Goal: Navigation & Orientation: Find specific page/section

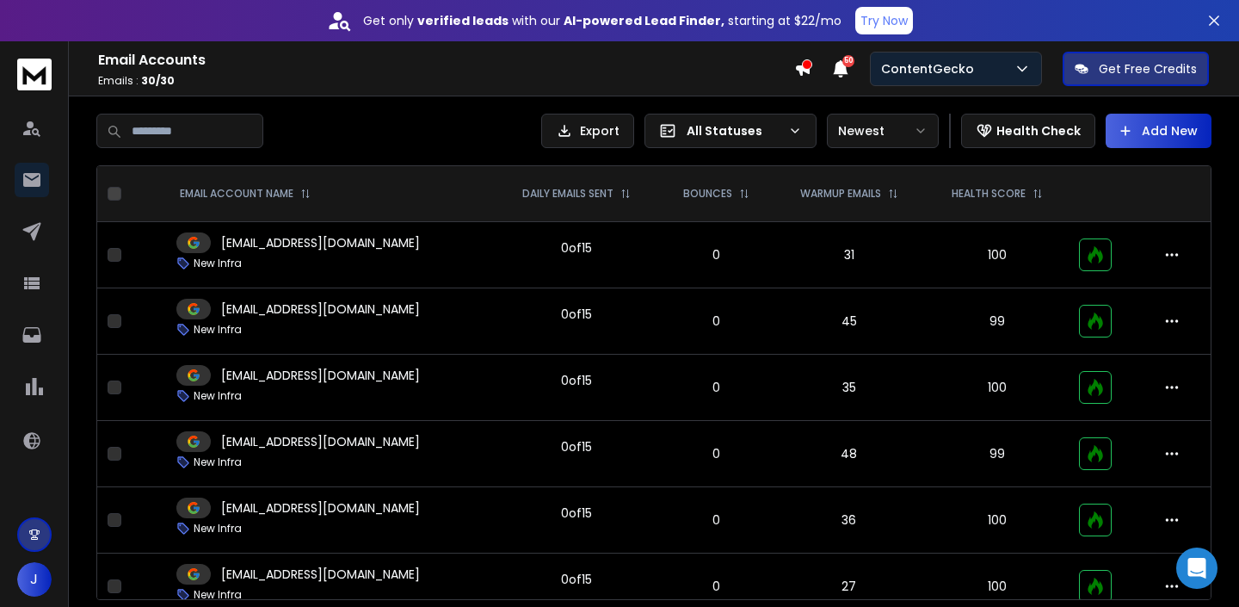
click at [920, 77] on p "ContentGecko" at bounding box center [931, 68] width 100 height 17
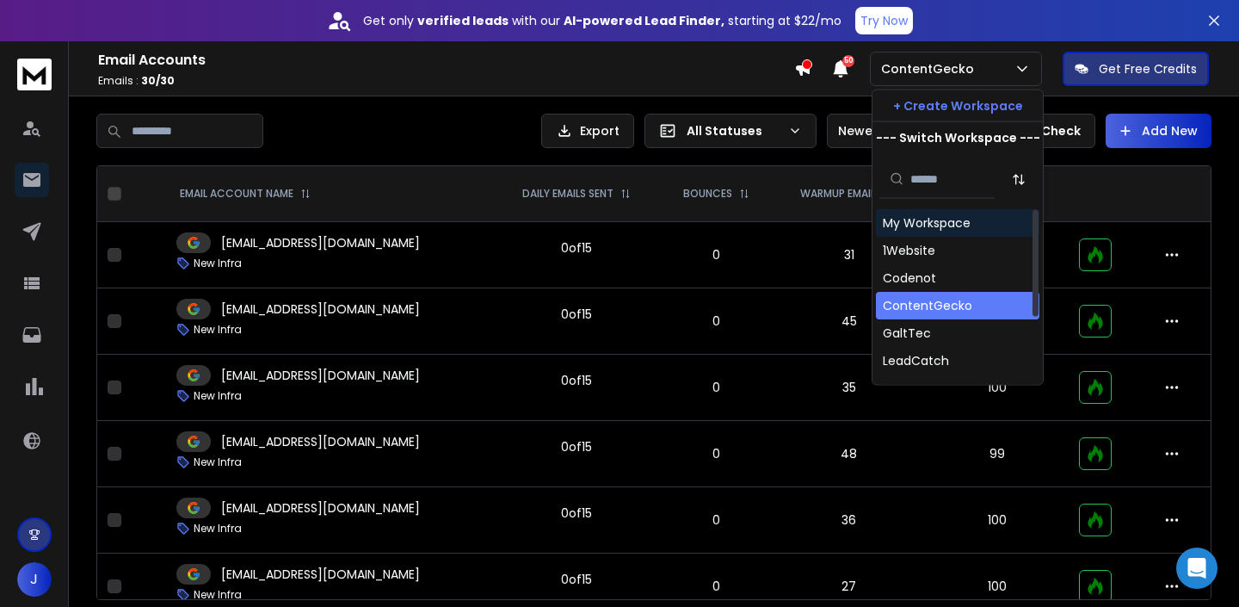
click at [920, 232] on div "My Workspace" at bounding box center [958, 223] width 164 height 28
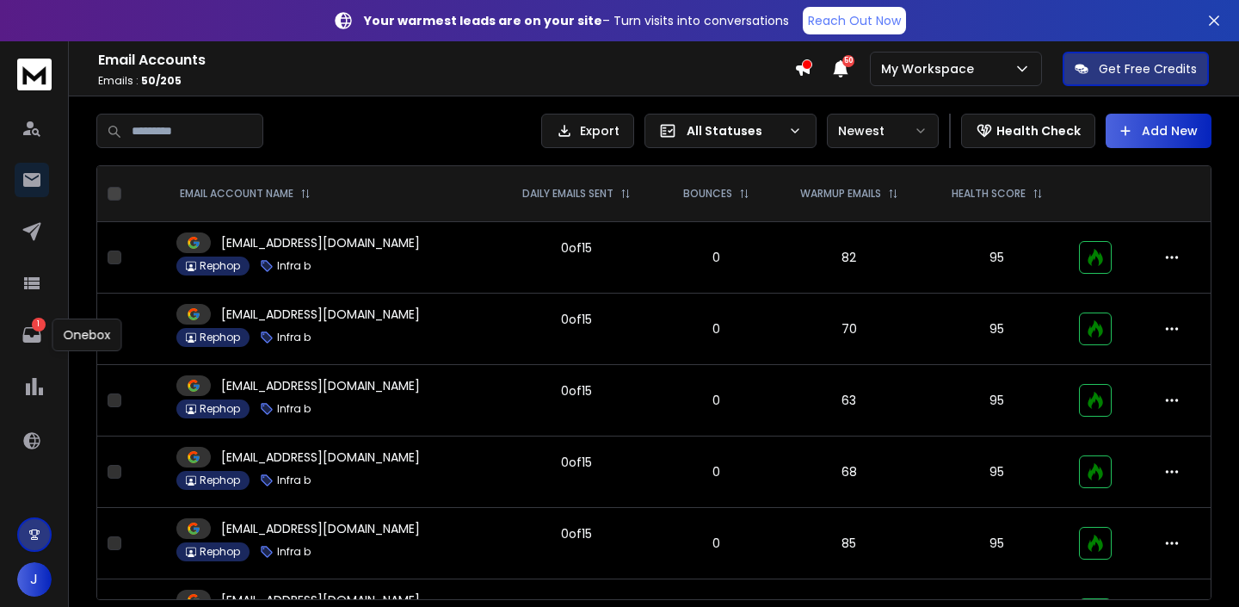
click at [34, 334] on icon at bounding box center [32, 334] width 21 height 21
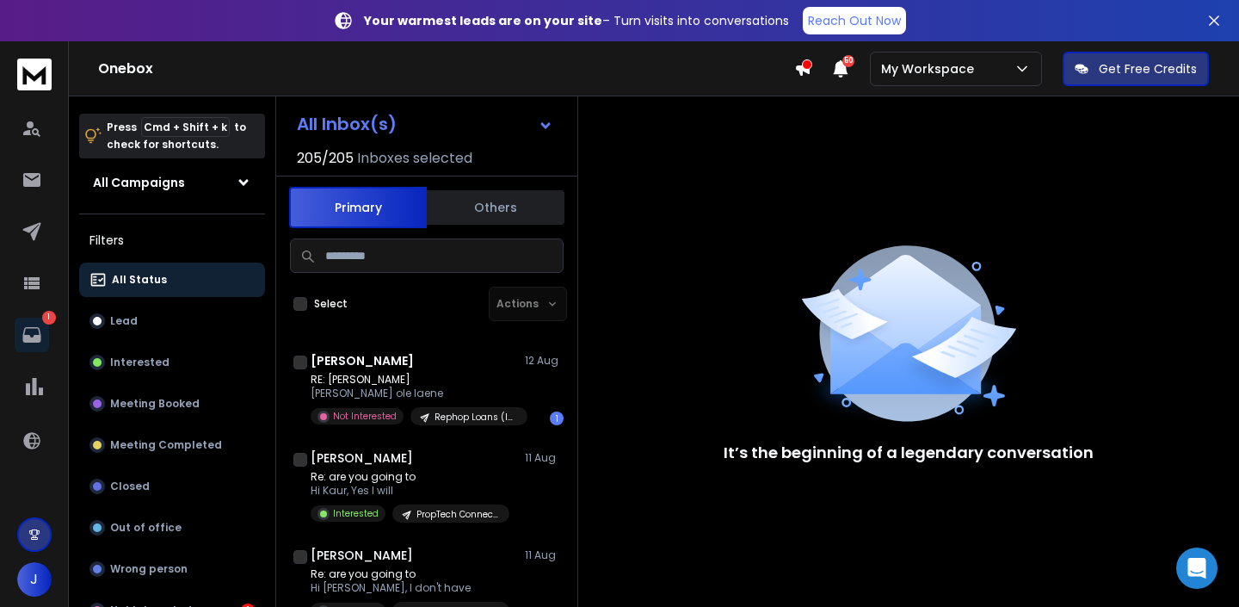
click at [375, 321] on div "Select Actions" at bounding box center [426, 300] width 301 height 41
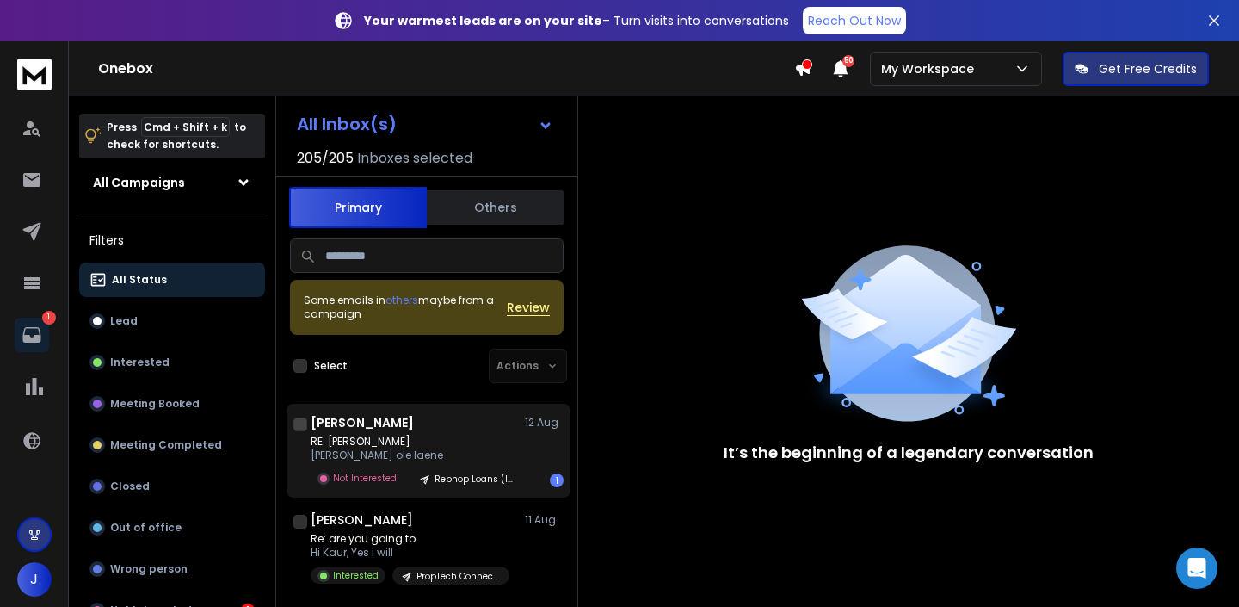
click at [377, 438] on p "RE: [PERSON_NAME]" at bounding box center [414, 442] width 207 height 14
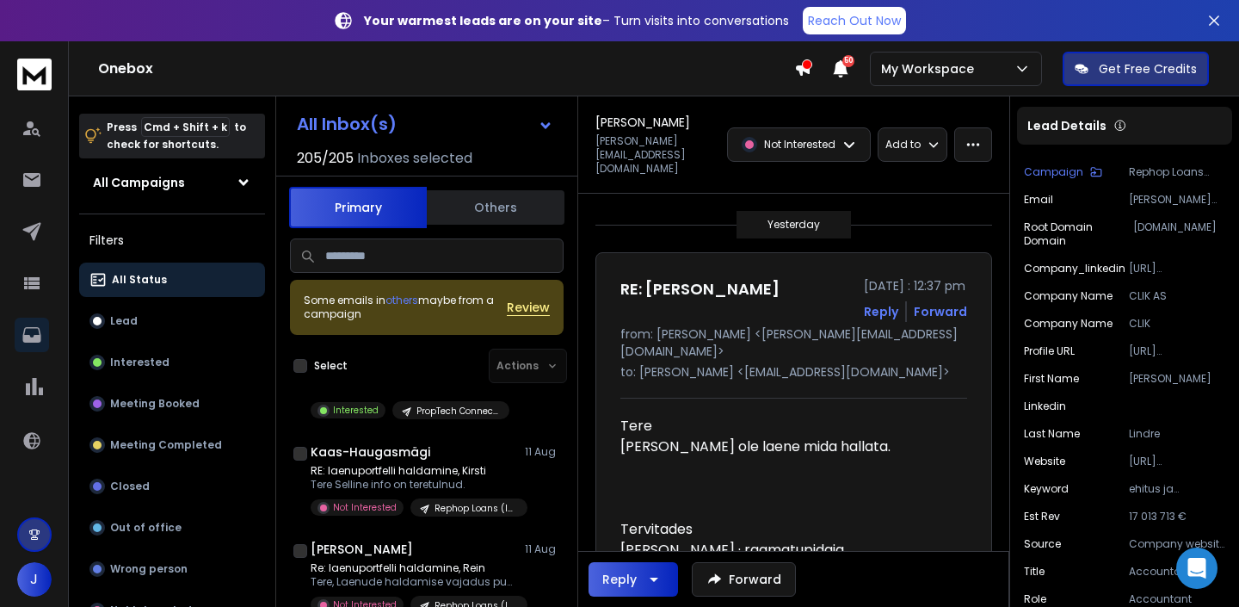
scroll to position [271, 0]
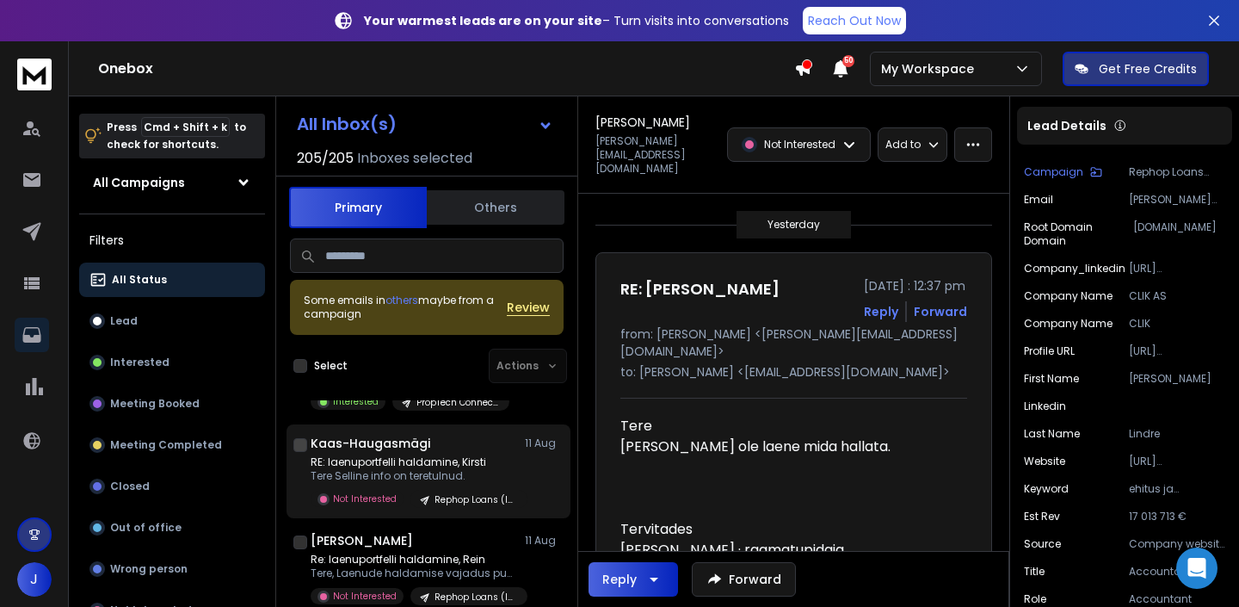
click at [381, 445] on h1 "Kaas-Haugasmägi" at bounding box center [371, 443] width 120 height 17
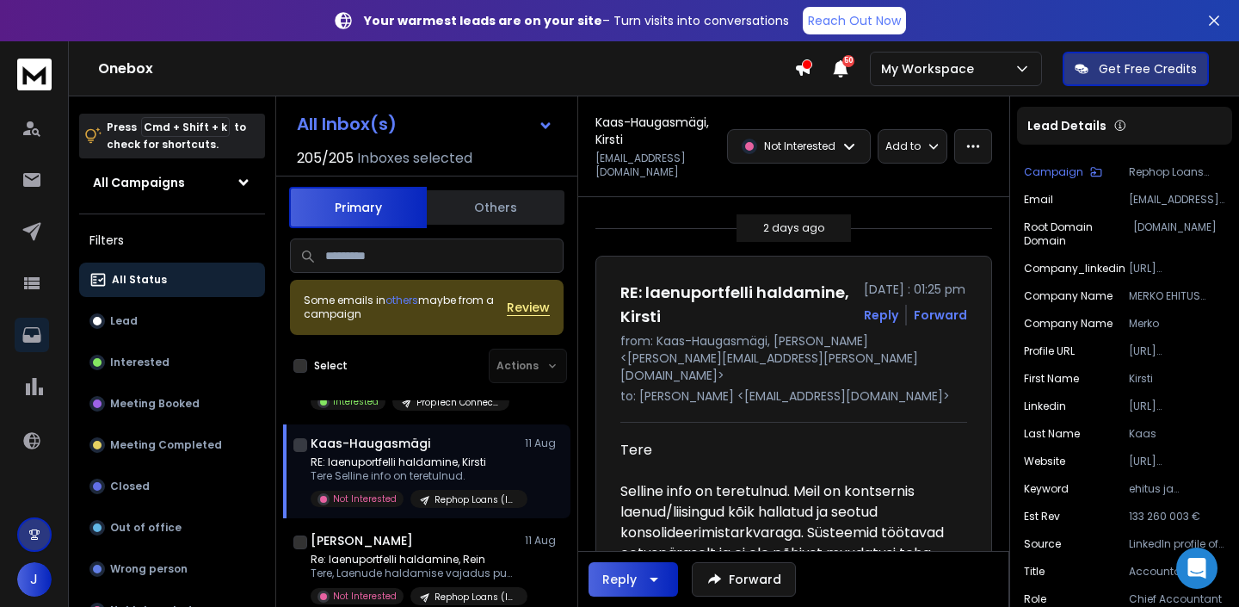
scroll to position [28, 0]
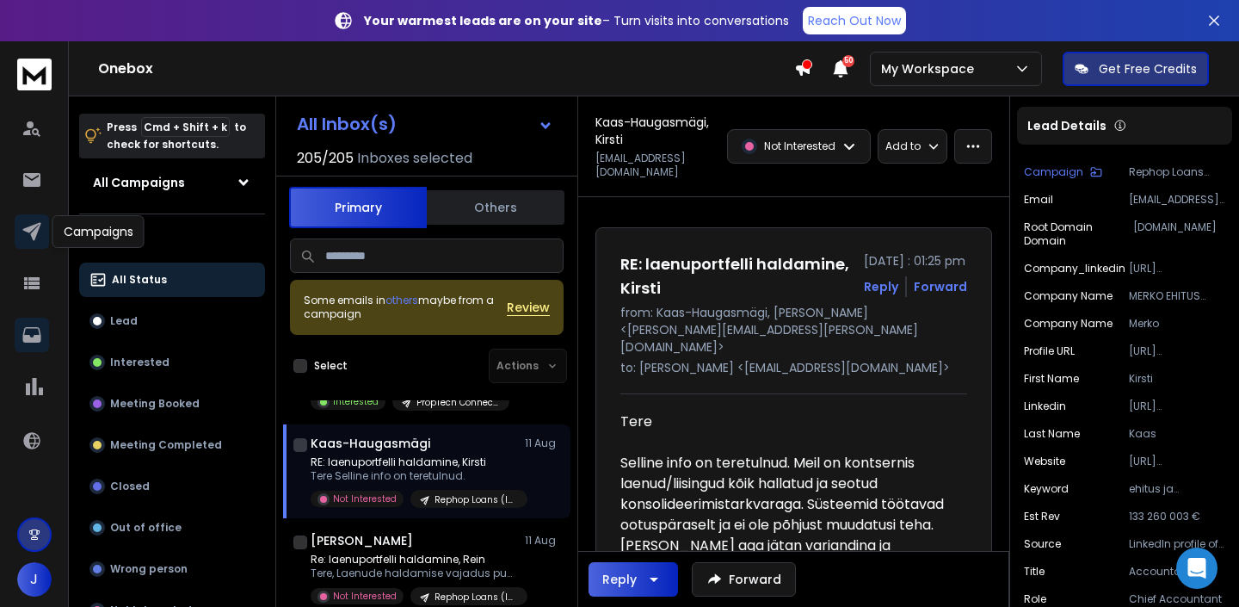
click at [36, 236] on icon at bounding box center [32, 231] width 21 height 21
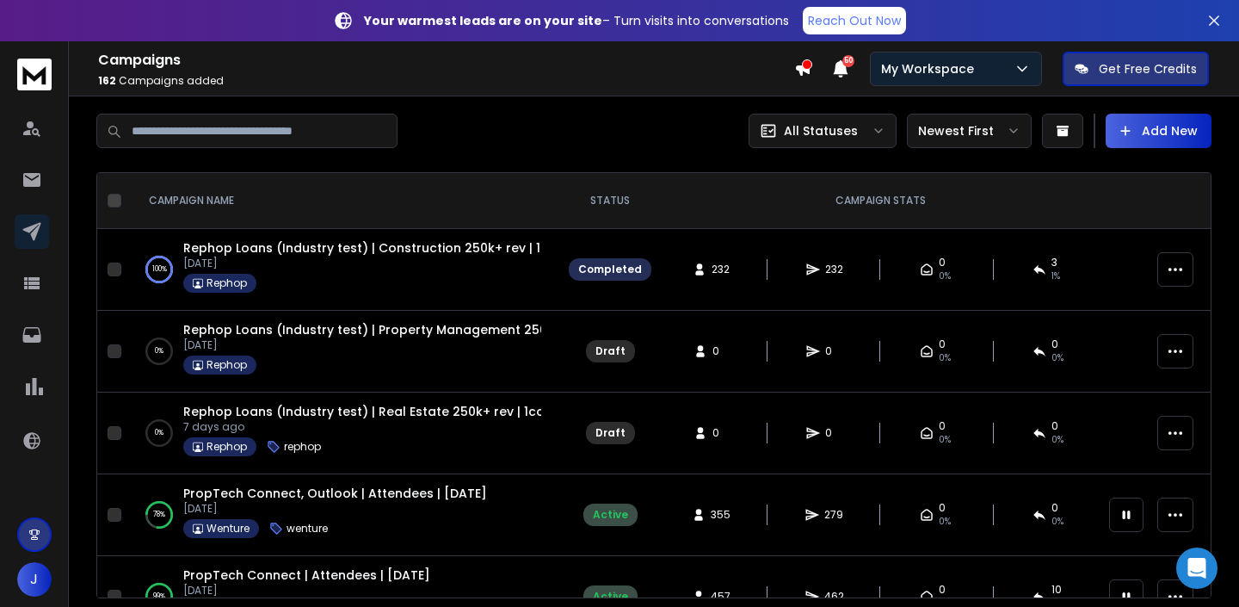
click at [930, 76] on p "My Workspace" at bounding box center [931, 68] width 100 height 17
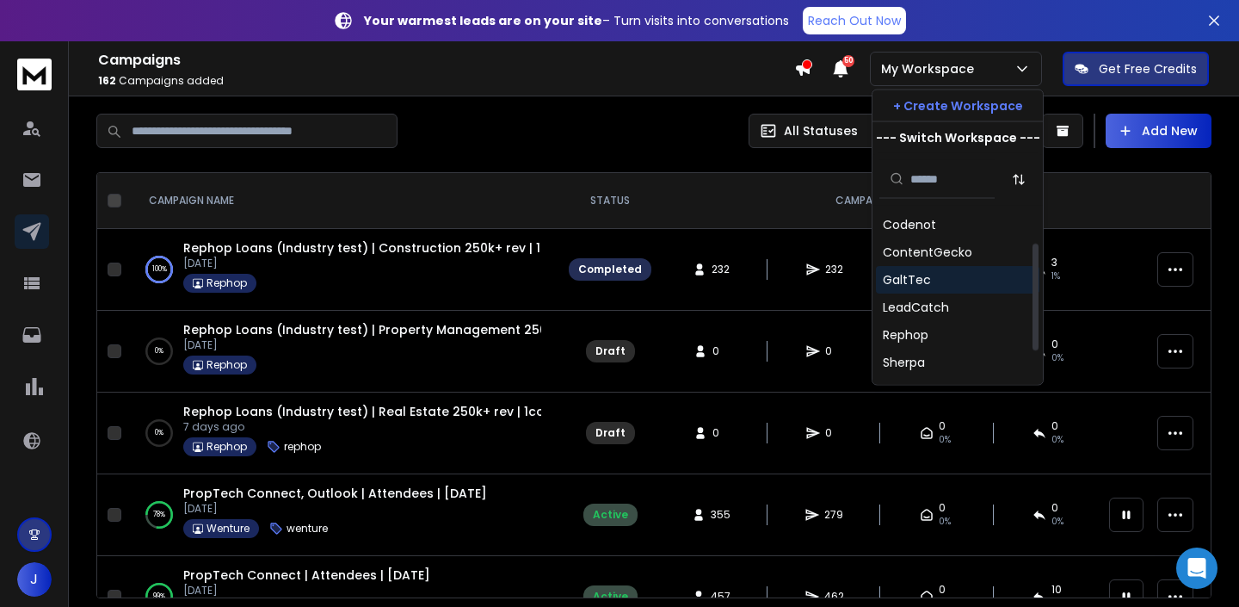
scroll to position [57, 0]
click at [929, 275] on div "GaltTec" at bounding box center [907, 276] width 48 height 17
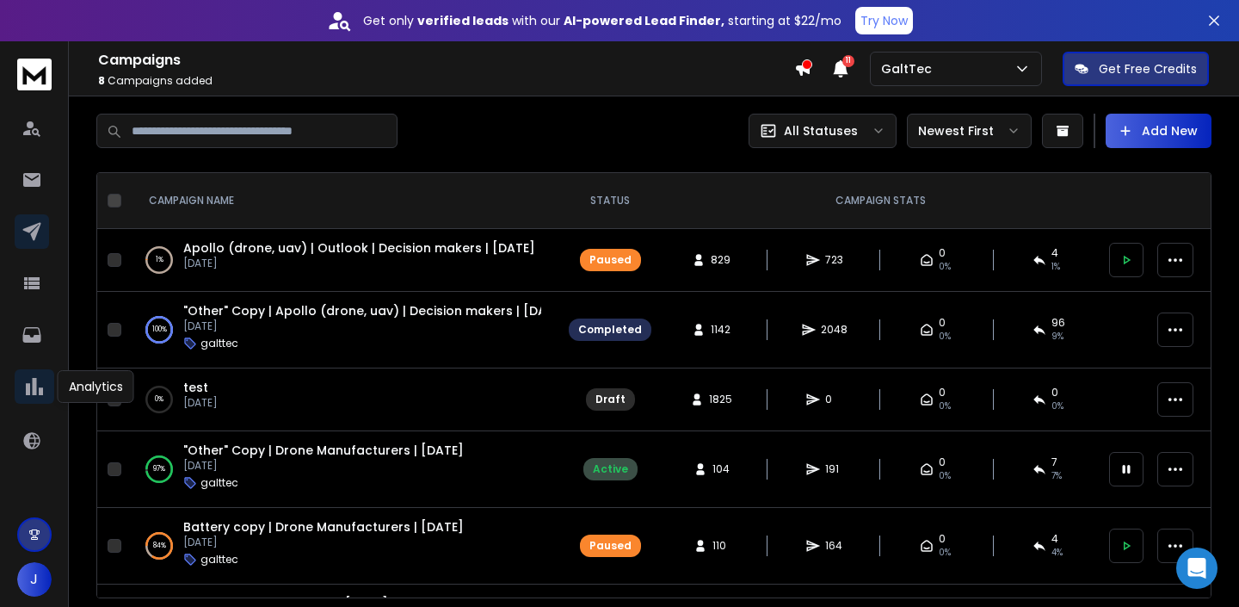
click at [35, 386] on icon at bounding box center [34, 386] width 17 height 17
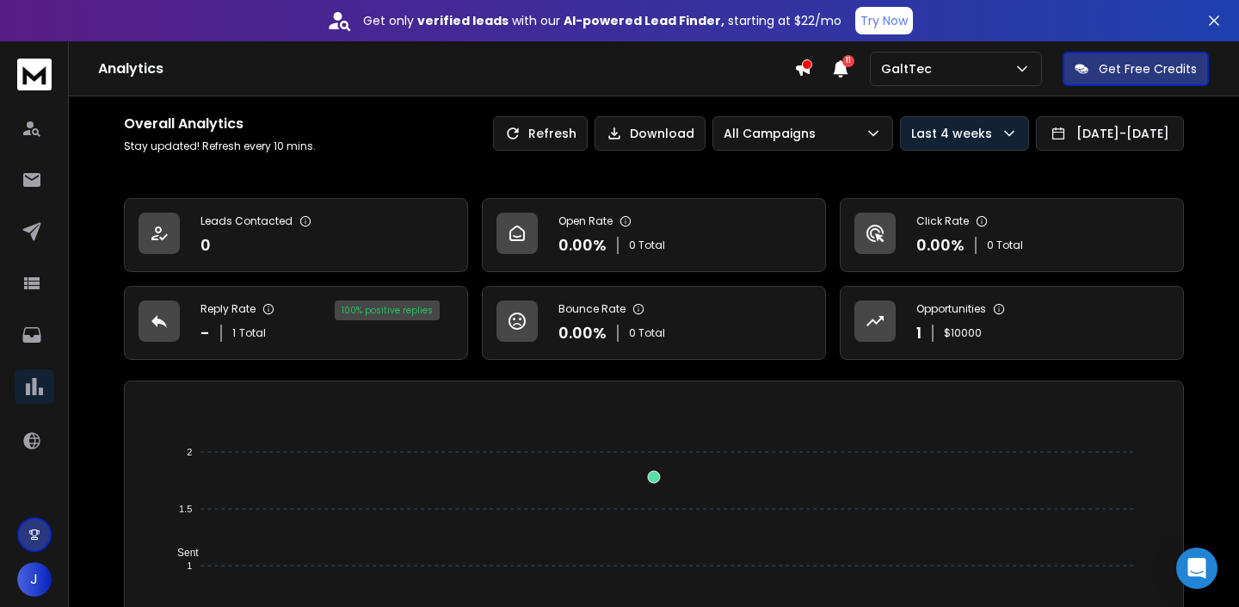
click at [939, 139] on p "Last 4 weeks" at bounding box center [955, 133] width 88 height 17
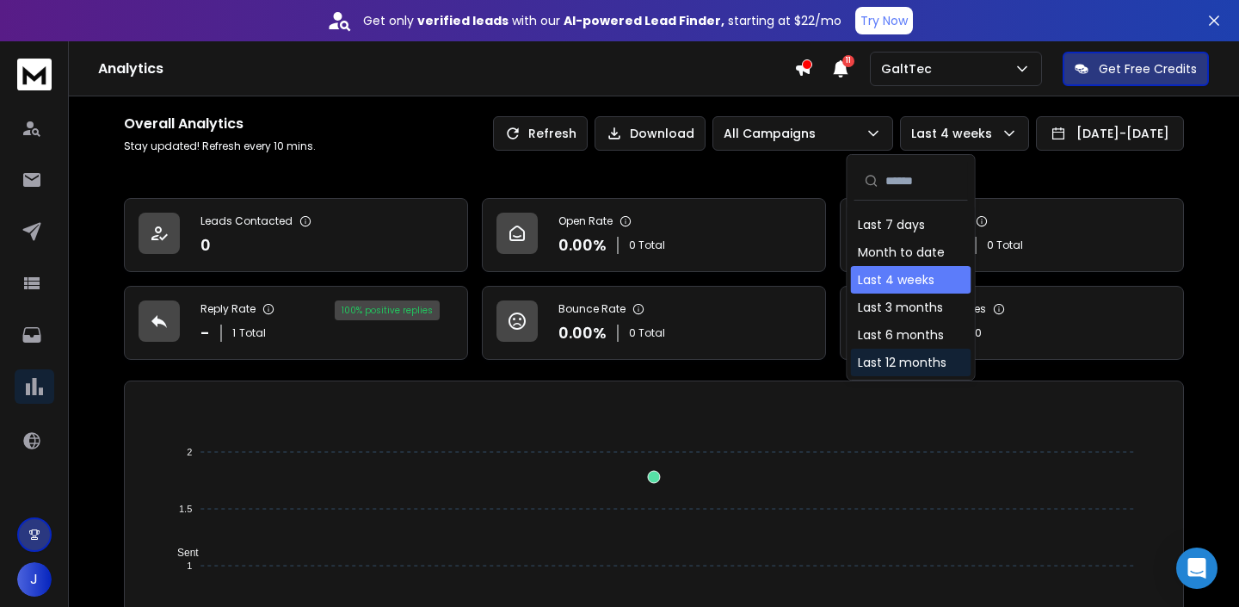
click at [918, 368] on div "Last 12 months" at bounding box center [902, 362] width 89 height 17
